Goal: Answer question/provide support

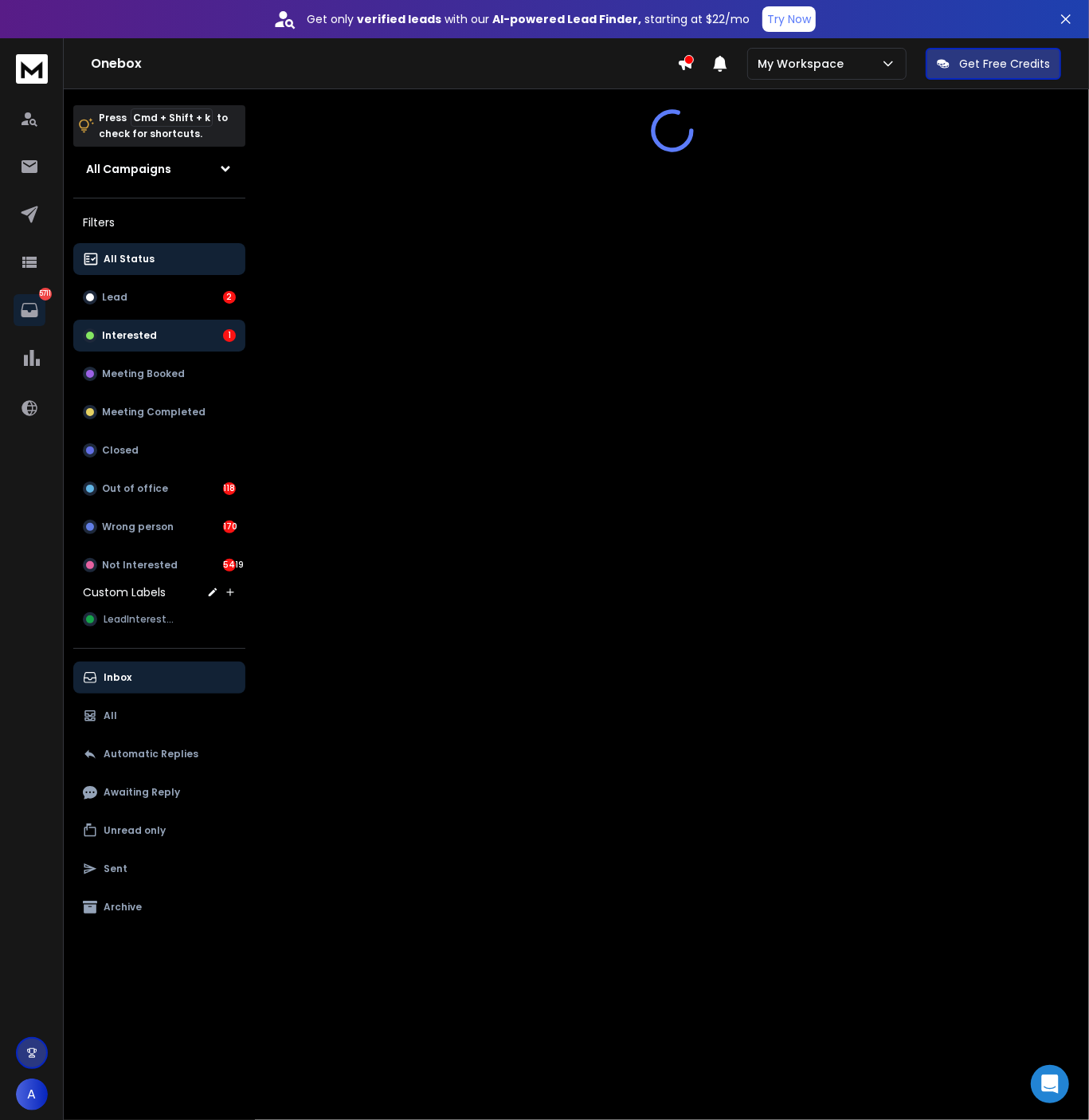
click at [168, 331] on button "Interested 1" at bounding box center [160, 335] width 172 height 32
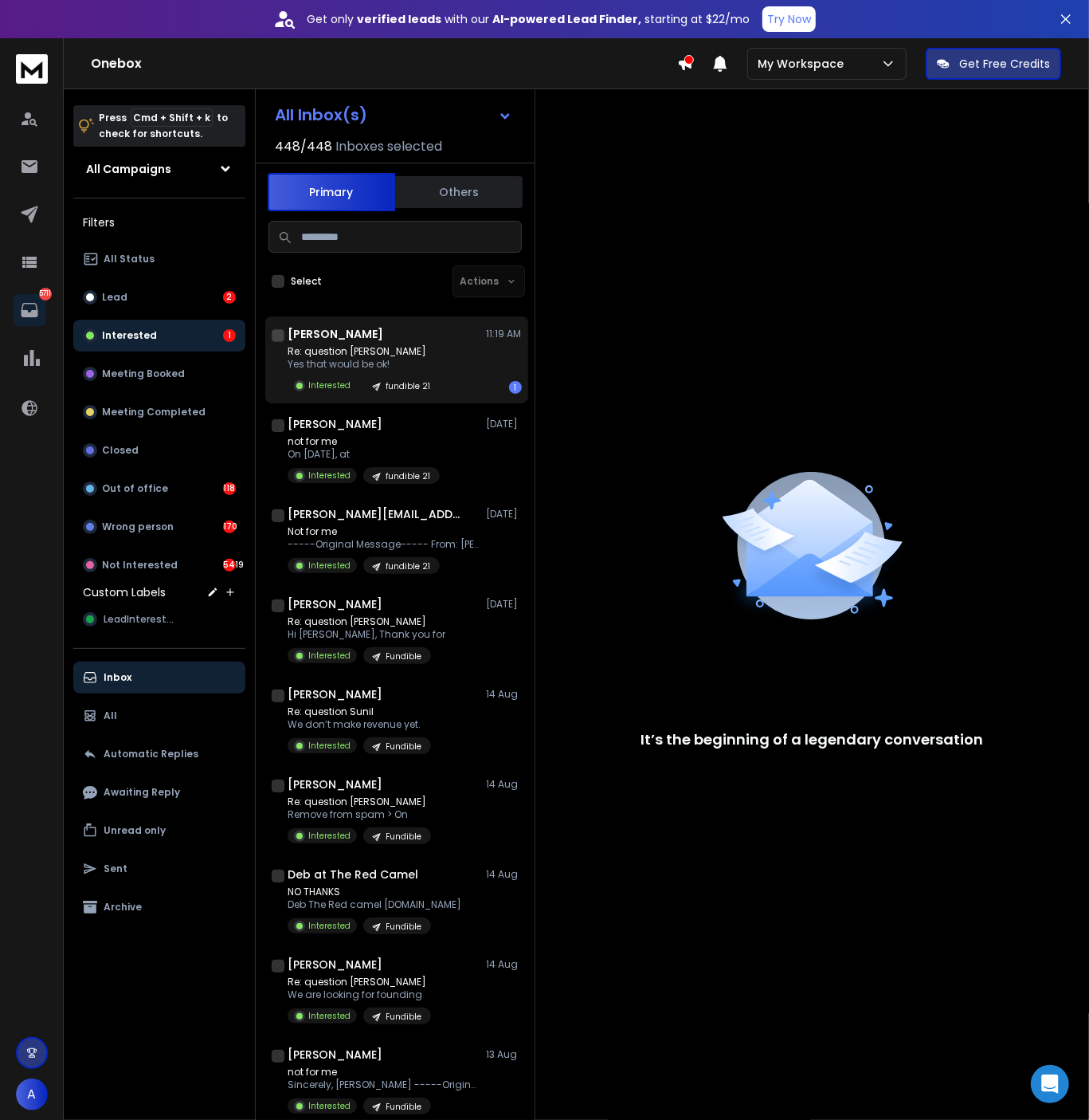
click at [384, 356] on p "Re: question [PERSON_NAME]" at bounding box center [363, 351] width 152 height 12
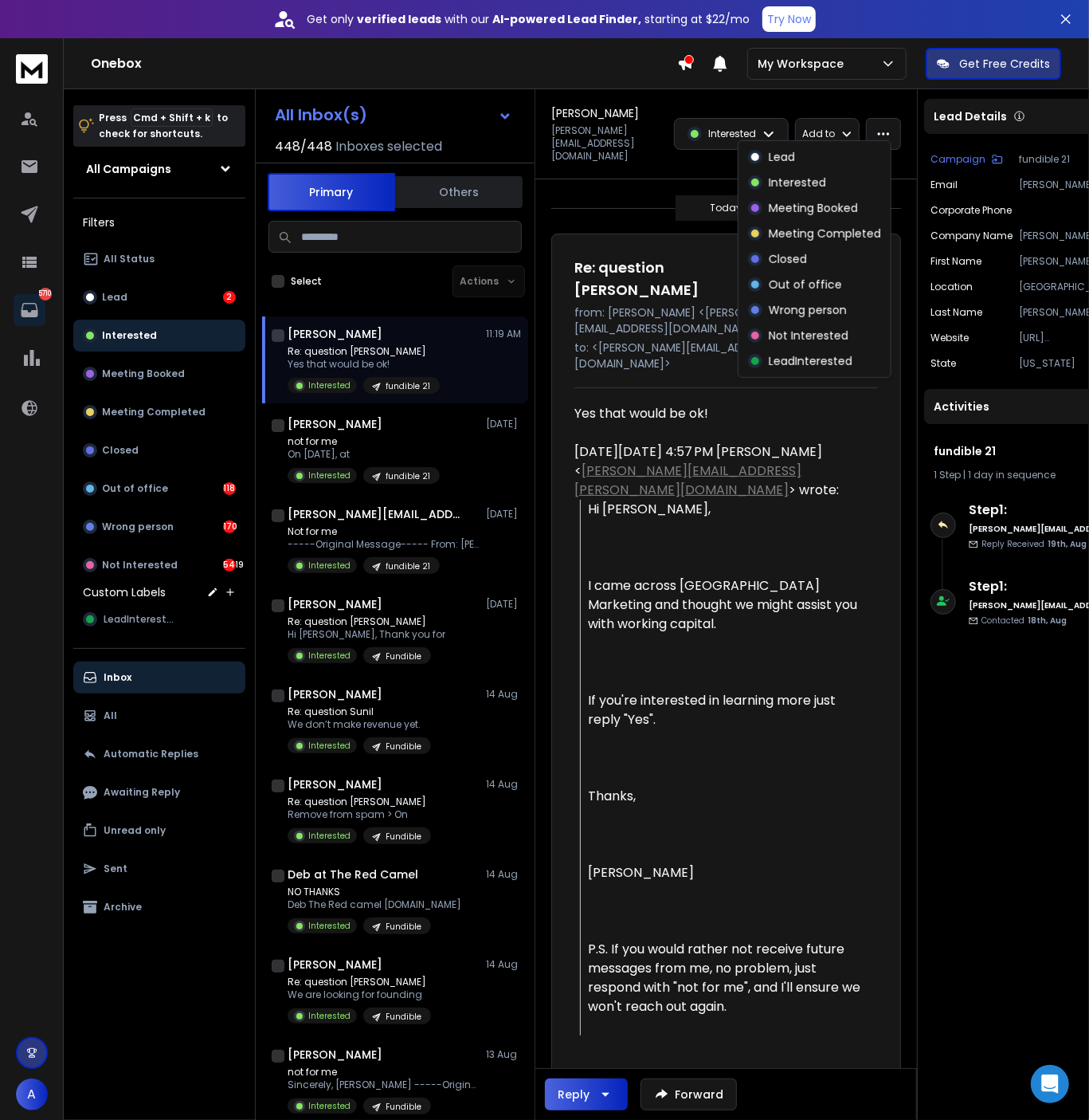
click at [775, 127] on icon at bounding box center [768, 133] width 12 height 12
click at [818, 356] on p "LeadInterested" at bounding box center [810, 360] width 83 height 16
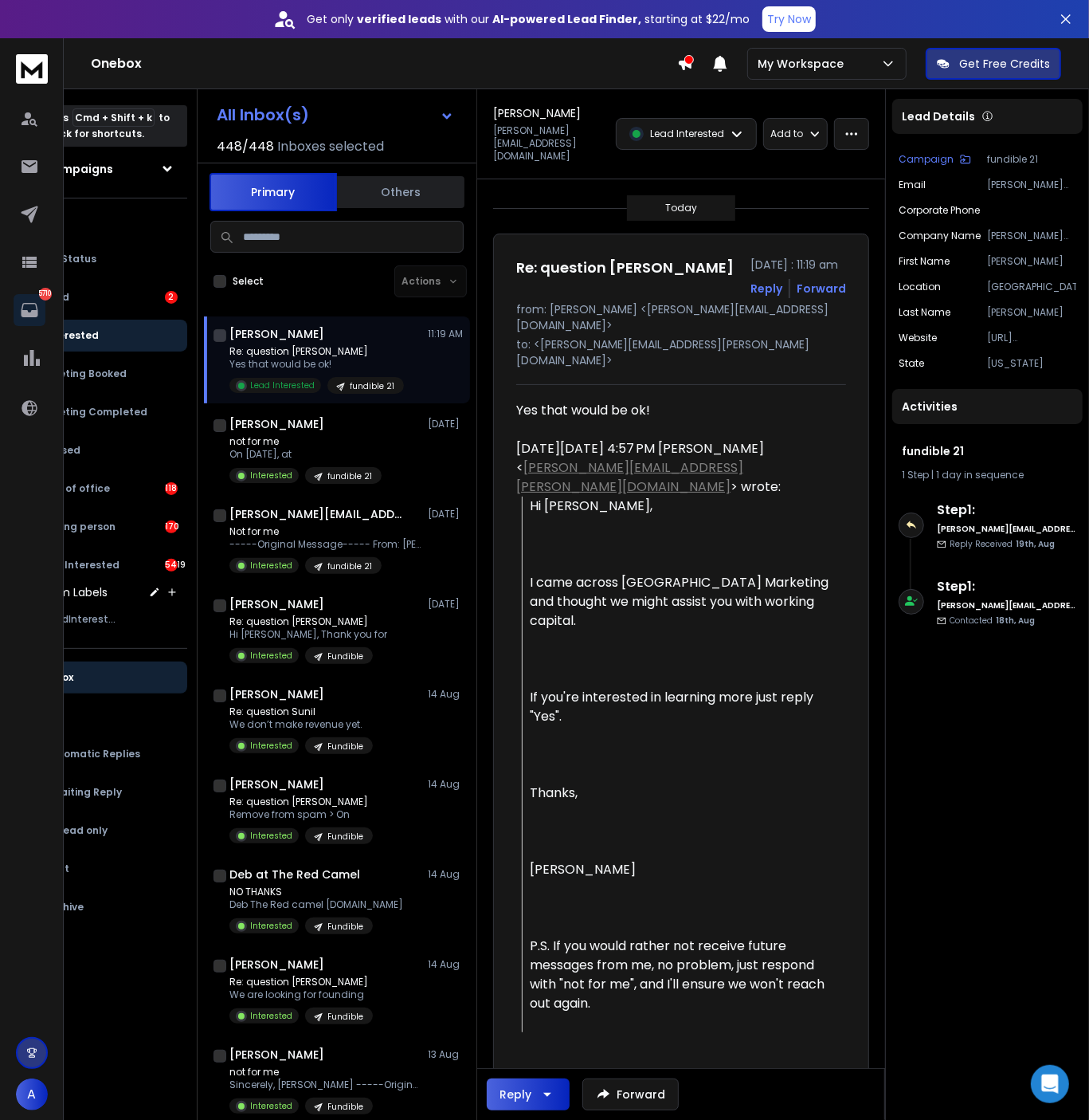
scroll to position [11, 0]
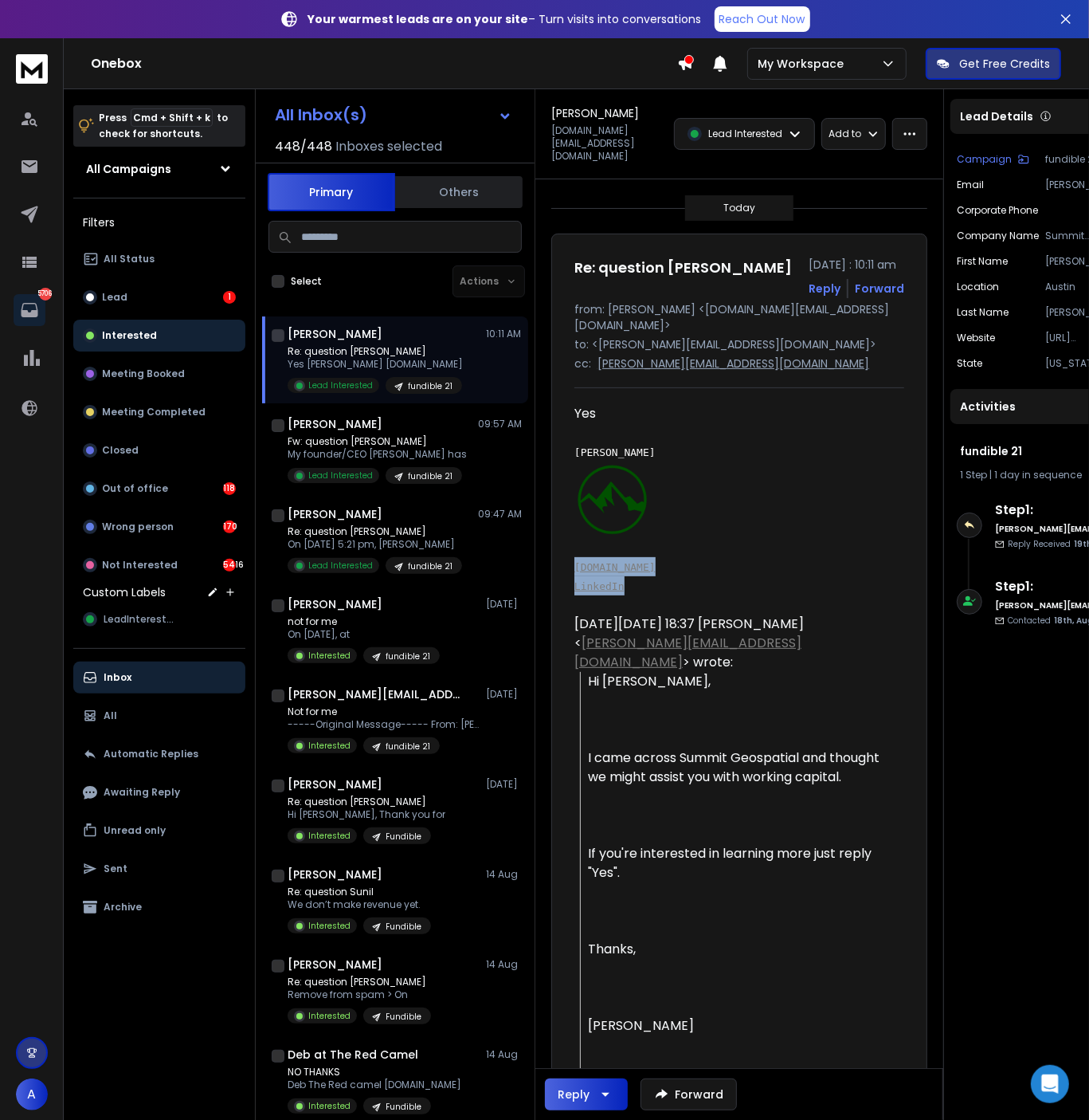
drag, startPoint x: 641, startPoint y: 547, endPoint x: 571, endPoint y: 531, distance: 71.8
click at [571, 531] on div "Re: question Daniel 19 August 2025 : 10:11 am Reply Forward from: Daniel Hardes…" at bounding box center [739, 767] width 376 height 1067
click at [147, 301] on button "Lead 1" at bounding box center [160, 297] width 172 height 32
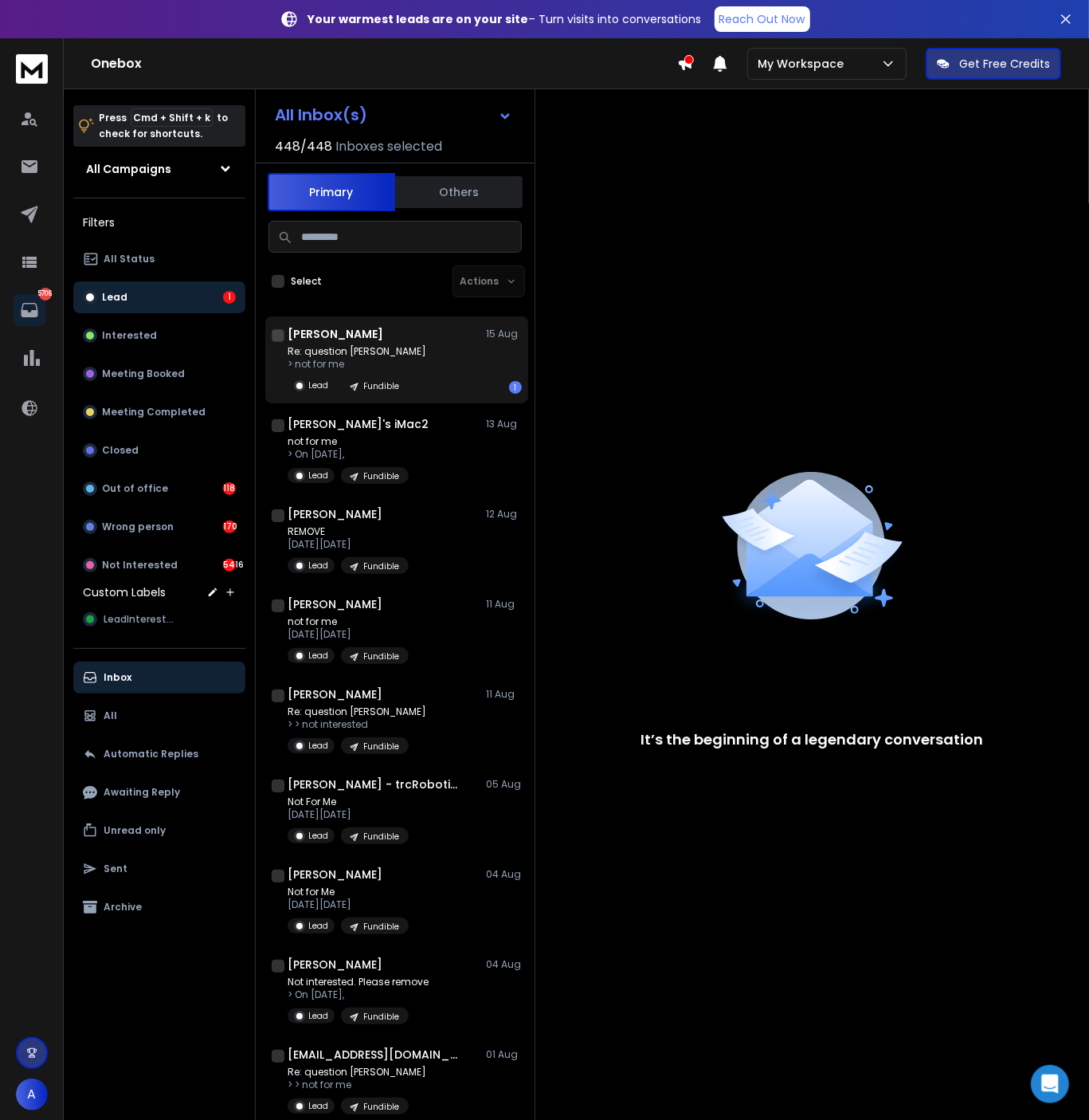
scroll to position [1, 0]
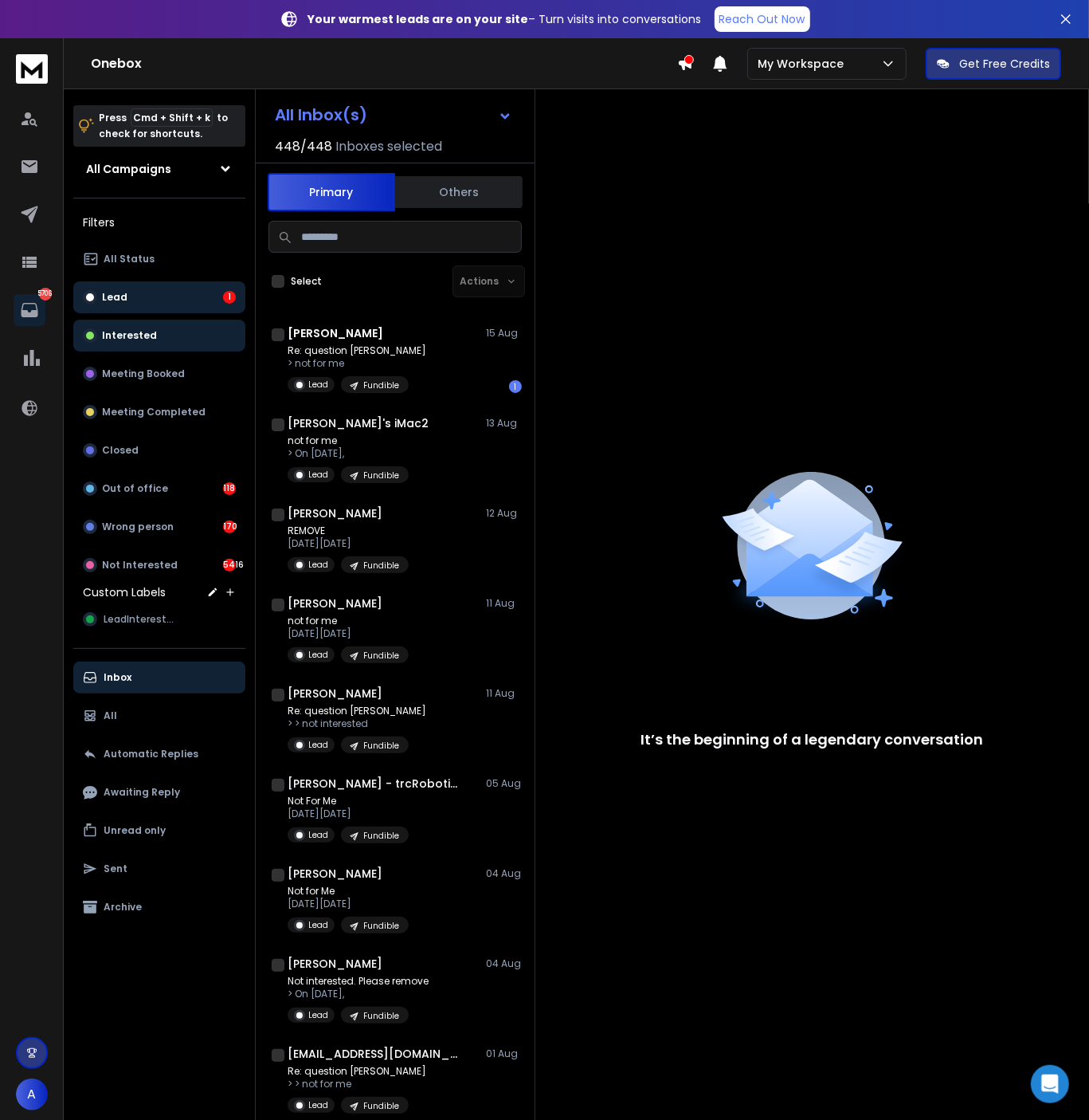
click at [147, 338] on p "Interested" at bounding box center [128, 335] width 55 height 12
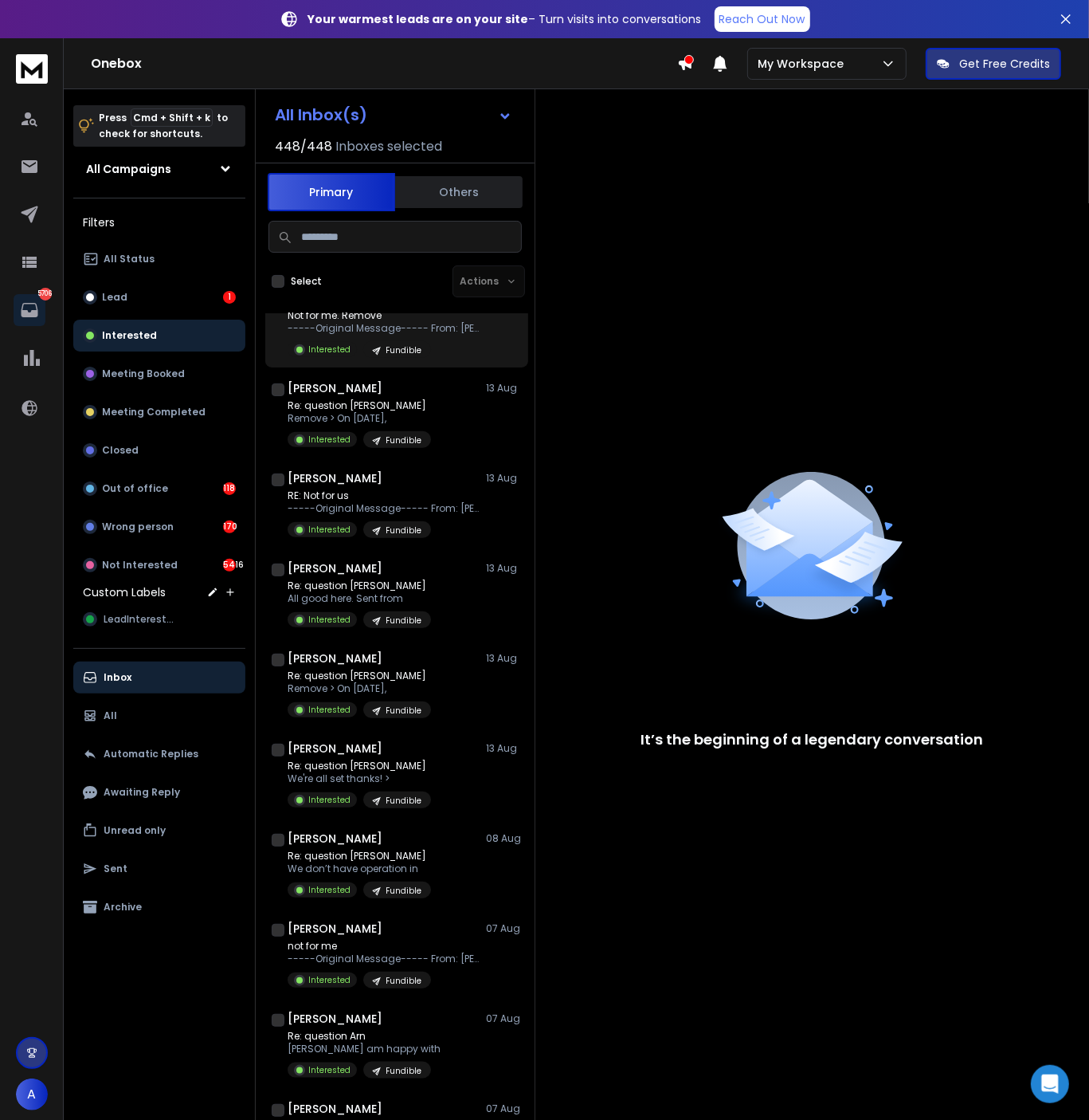
scroll to position [781, 0]
